Goal: Task Accomplishment & Management: Manage account settings

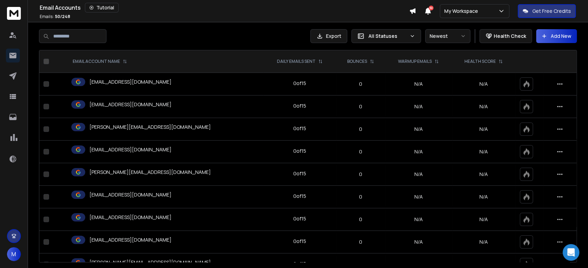
click at [238, 35] on div at bounding box center [172, 36] width 267 height 14
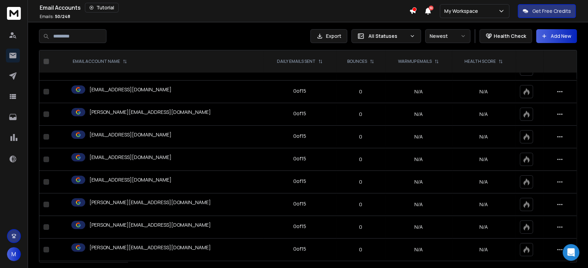
scroll to position [39, 0]
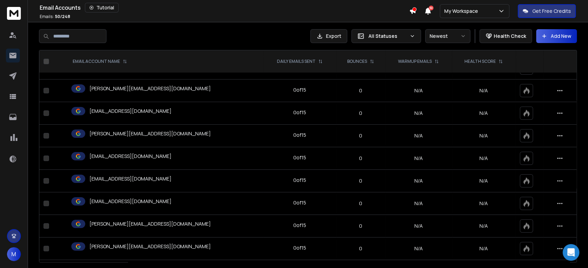
click at [171, 39] on div at bounding box center [172, 36] width 267 height 14
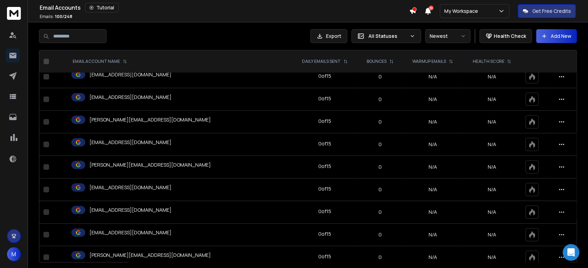
scroll to position [0, 0]
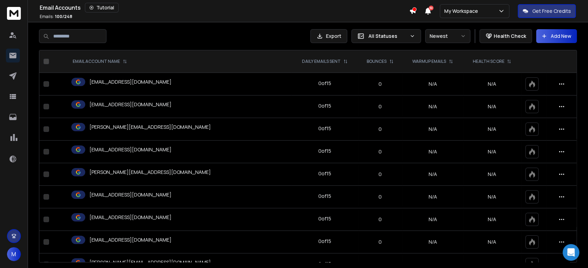
click at [214, 42] on div at bounding box center [172, 36] width 267 height 14
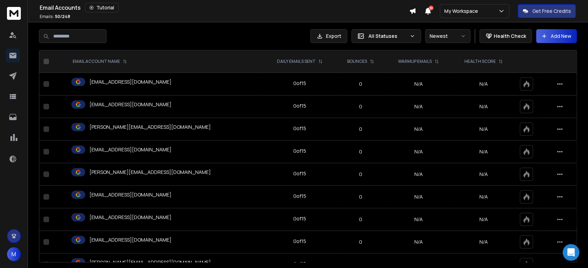
click at [278, 43] on div at bounding box center [172, 36] width 267 height 14
